Goal: Task Accomplishment & Management: Manage account settings

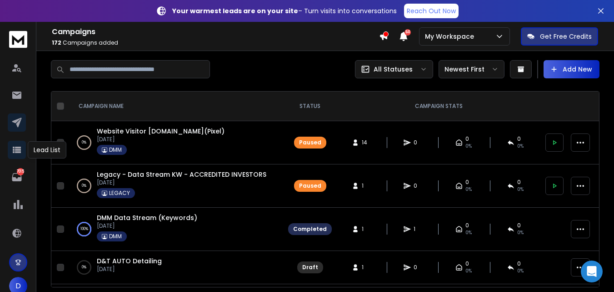
click at [10, 149] on link at bounding box center [17, 150] width 18 height 18
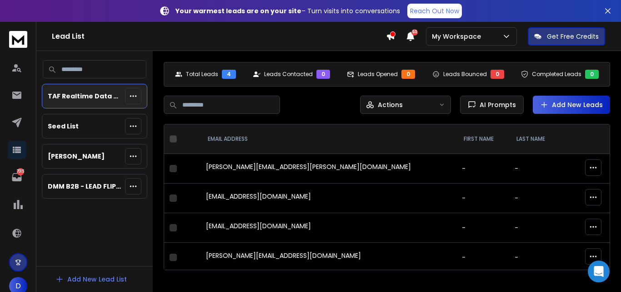
click at [100, 185] on p "DMM B2B - LEAD FLIPPING" at bounding box center [85, 185] width 74 height 9
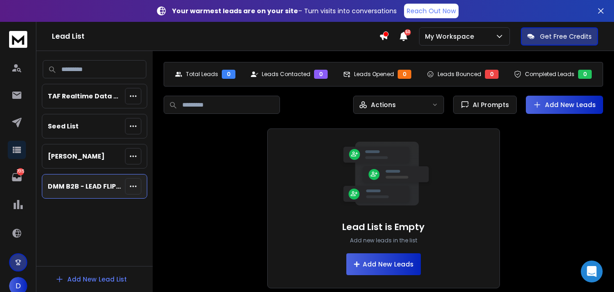
drag, startPoint x: 99, startPoint y: 186, endPoint x: 124, endPoint y: 193, distance: 26.5
click at [116, 213] on div "TAF Realtime Data Stream Seed List [PERSON_NAME] DMM B2B - LEAD FLIPPING" at bounding box center [94, 169] width 116 height 171
click at [131, 182] on icon "button" at bounding box center [133, 186] width 8 height 8
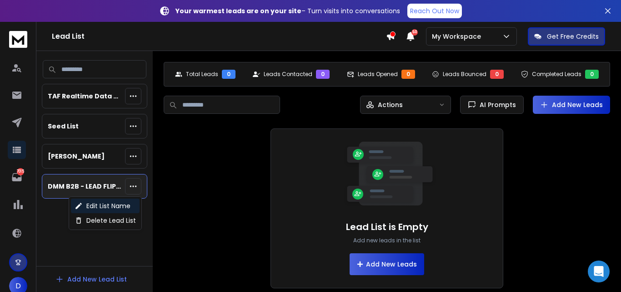
click at [118, 205] on p "Edit List Name" at bounding box center [108, 205] width 44 height 9
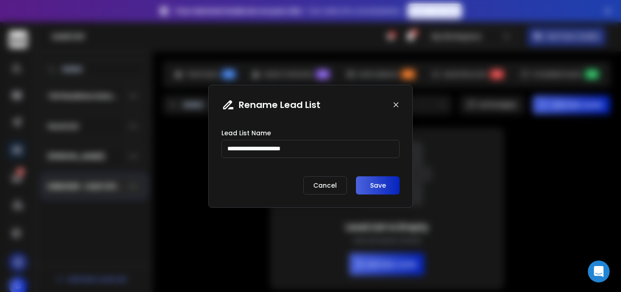
drag, startPoint x: 315, startPoint y: 148, endPoint x: 212, endPoint y: 166, distance: 104.3
click at [212, 166] on div "**********" at bounding box center [310, 146] width 205 height 123
type input "*"
type input "*********"
click at [387, 184] on button "Save" at bounding box center [378, 185] width 44 height 18
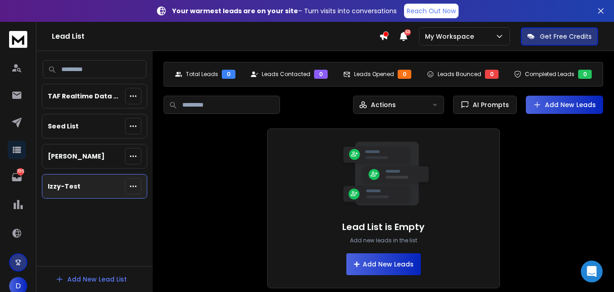
click at [382, 262] on button "Add New Leads" at bounding box center [384, 264] width 75 height 22
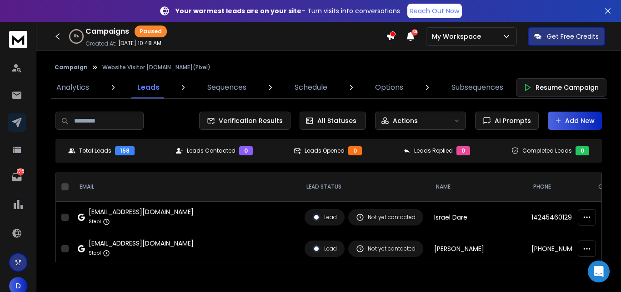
drag, startPoint x: 0, startPoint y: 0, endPoint x: 297, endPoint y: 38, distance: 299.4
click at [299, 38] on div "Your warmest leads are on your site – Turn visits into conversations Reach Out …" at bounding box center [310, 146] width 621 height 292
